Goal: Task Accomplishment & Management: Manage account settings

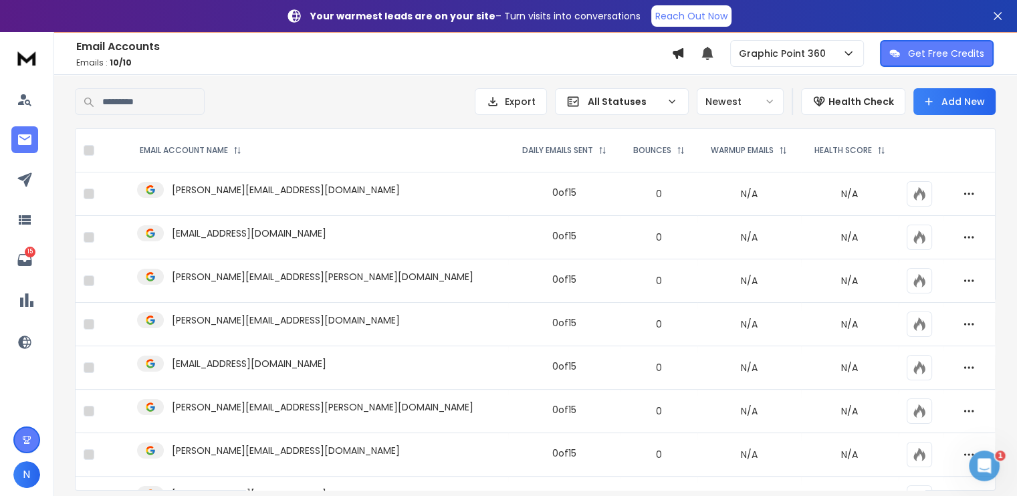
click at [993, 461] on icon "Open Intercom Messenger" at bounding box center [985, 467] width 22 height 22
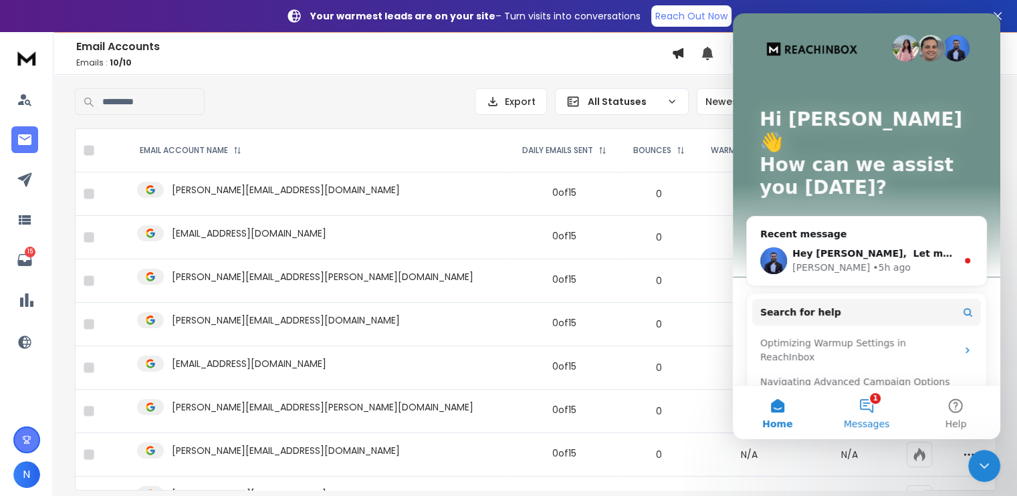
click at [866, 427] on span "Messages" at bounding box center [867, 423] width 46 height 9
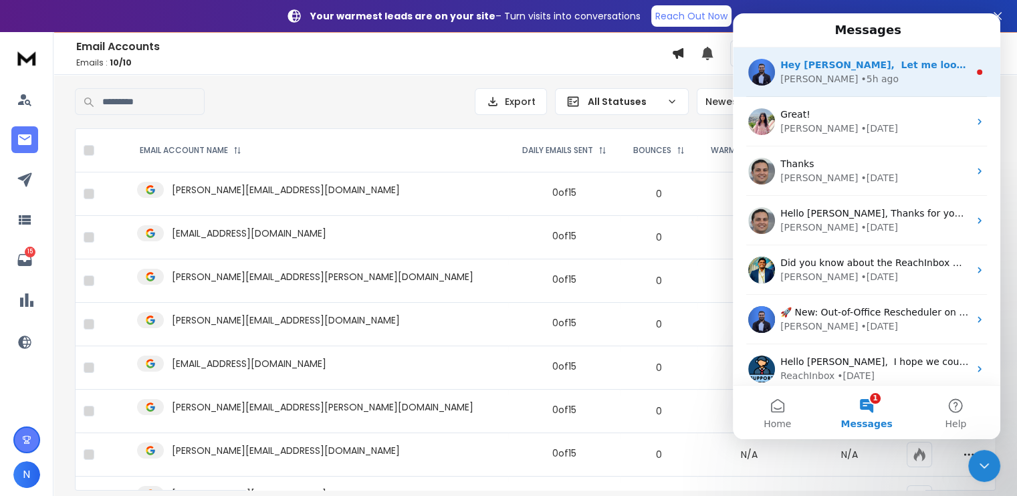
click at [860, 78] on div "[PERSON_NAME] • 5h ago" at bounding box center [875, 79] width 189 height 14
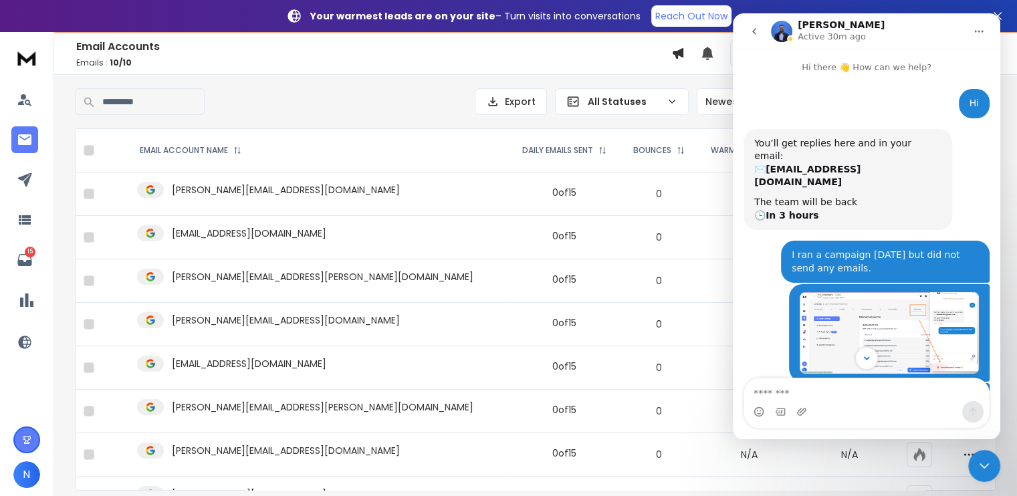
click at [779, 29] on img "Intercom messenger" at bounding box center [781, 31] width 21 height 21
click at [811, 26] on h1 "[PERSON_NAME]" at bounding box center [841, 25] width 87 height 10
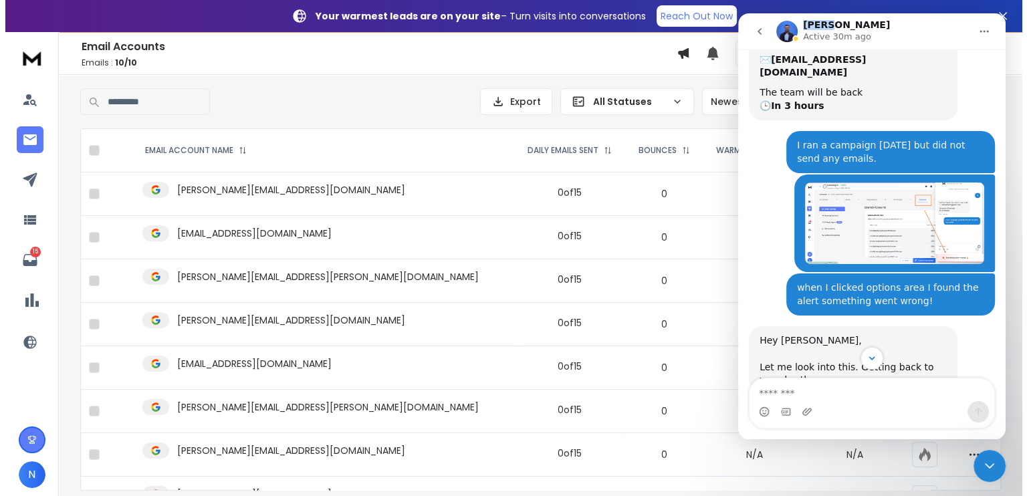
scroll to position [128, 0]
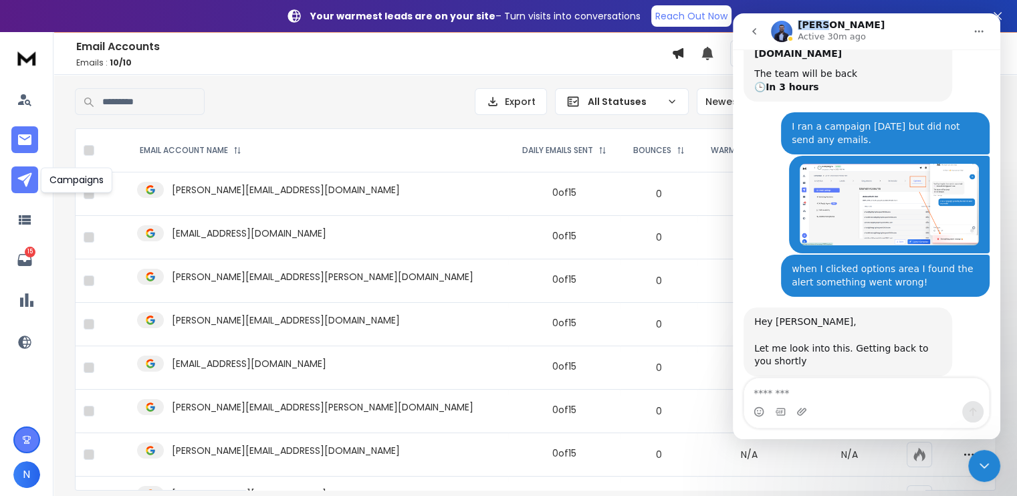
click at [31, 184] on icon at bounding box center [25, 180] width 16 height 16
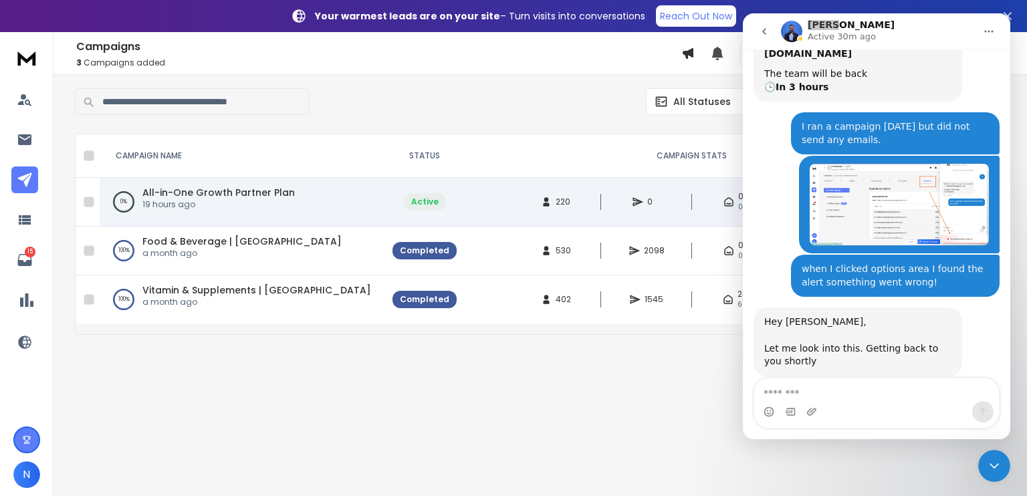
click at [230, 195] on span "All-in-One Growth Partner Plan" at bounding box center [218, 192] width 153 height 13
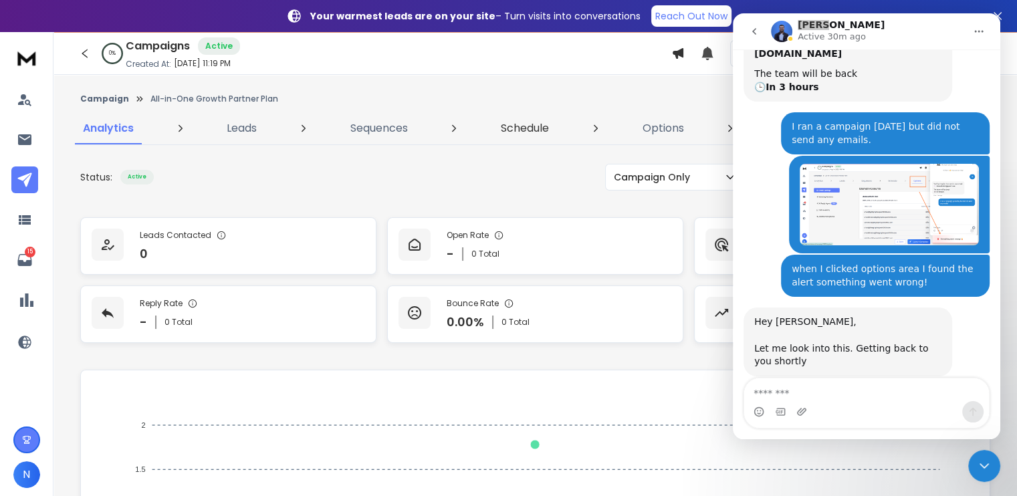
click at [537, 128] on p "Schedule" at bounding box center [525, 128] width 48 height 16
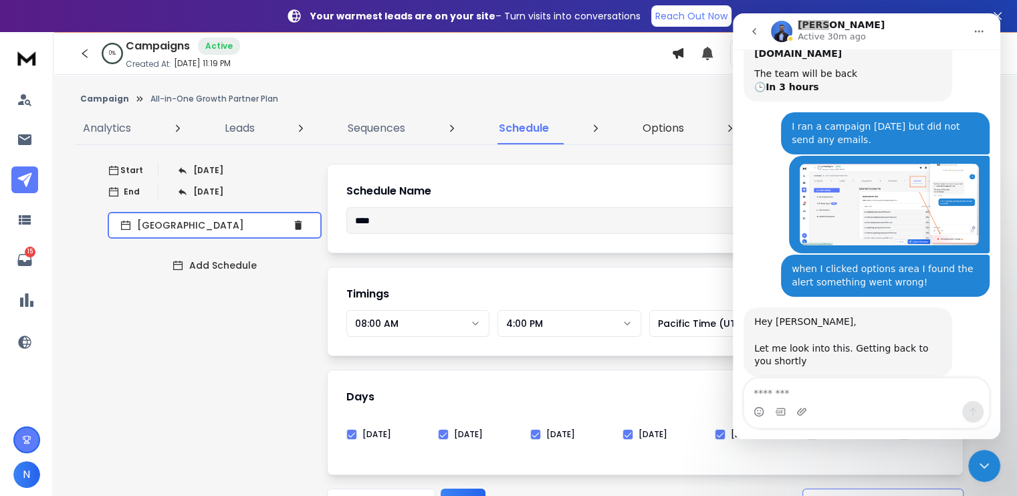
click at [687, 128] on link "Options" at bounding box center [663, 128] width 58 height 32
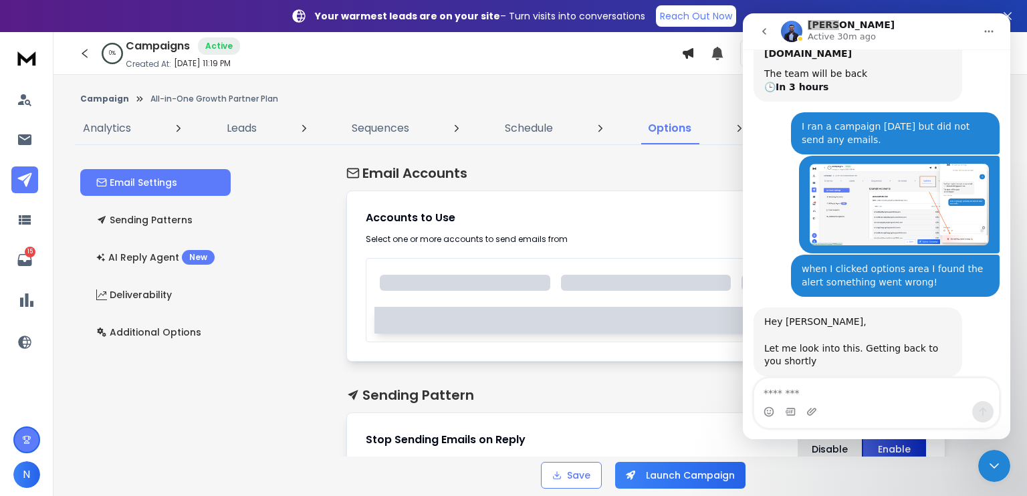
type input "***"
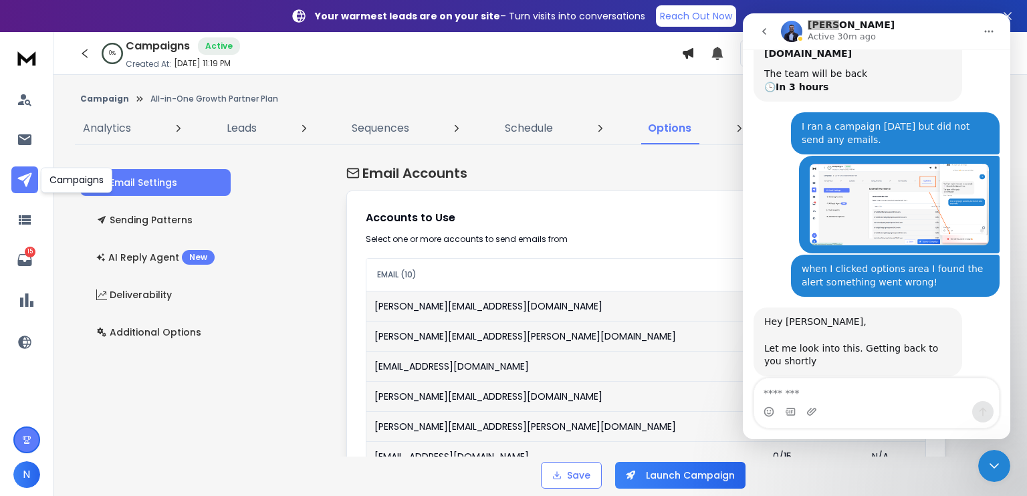
click at [18, 176] on icon at bounding box center [25, 180] width 16 height 16
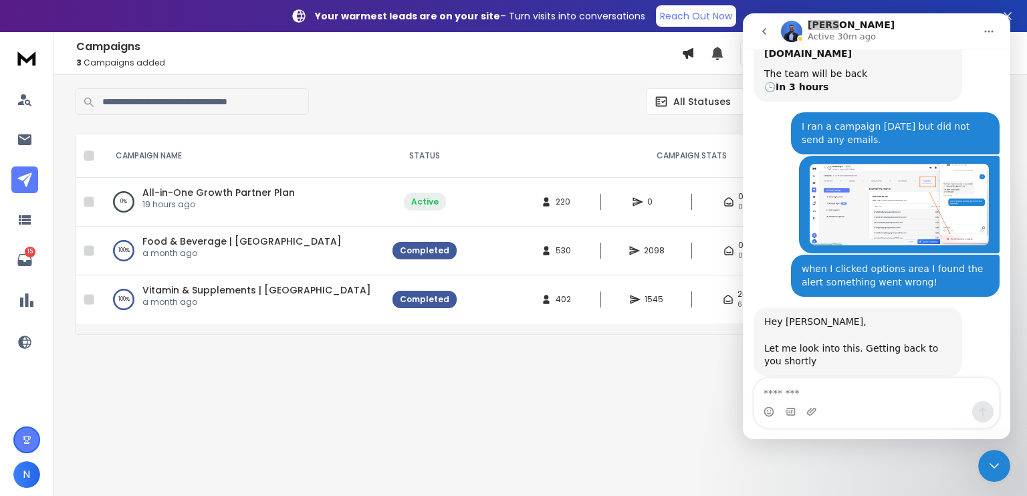
click at [984, 474] on div "Close Intercom Messenger" at bounding box center [995, 466] width 32 height 32
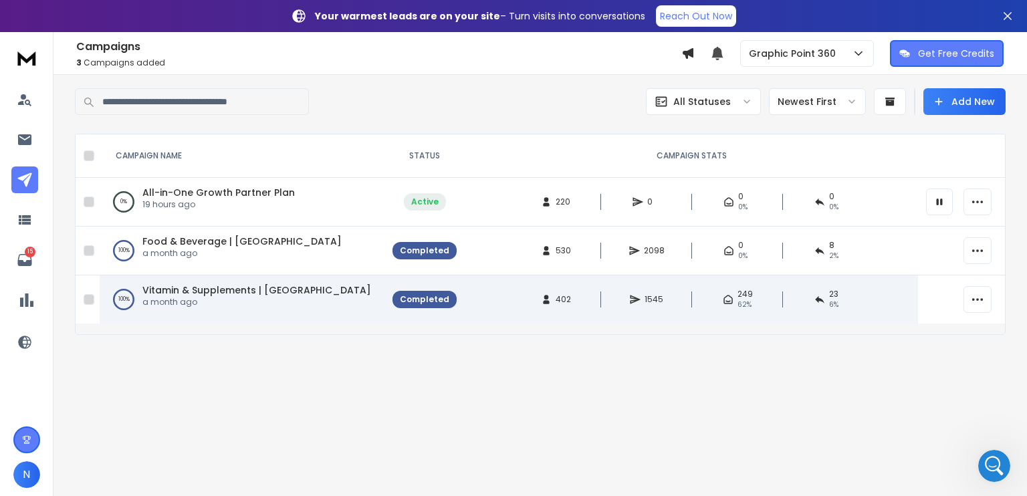
scroll to position [128, 0]
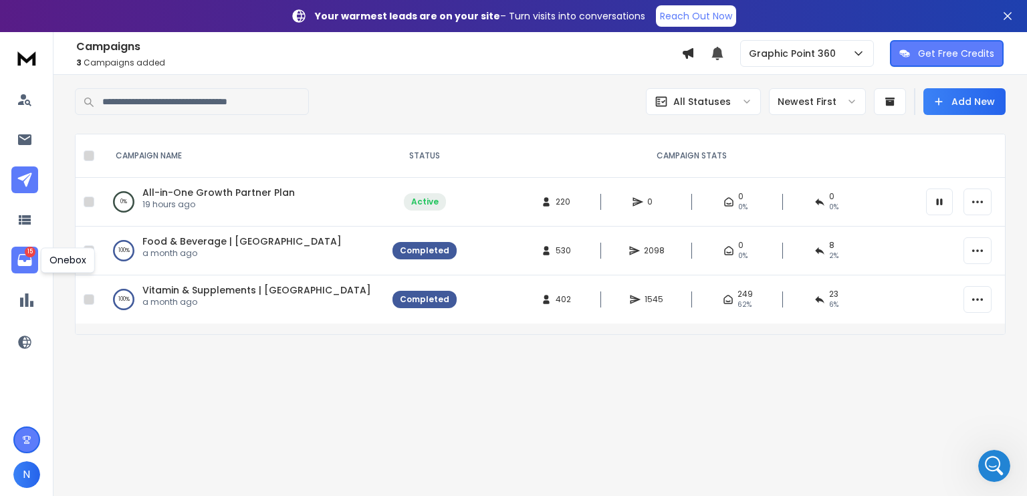
click at [16, 259] on link "15" at bounding box center [24, 260] width 27 height 27
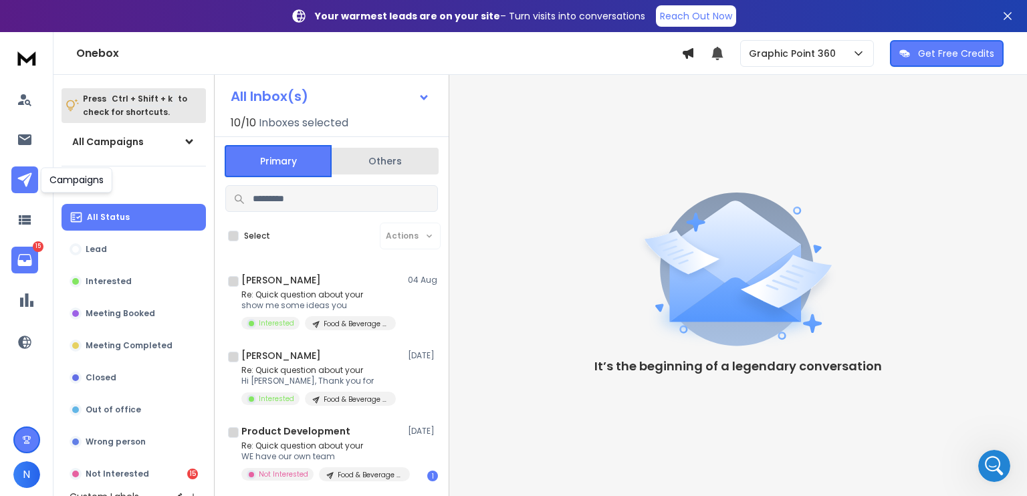
click at [13, 176] on link at bounding box center [24, 180] width 27 height 27
